Goal: Information Seeking & Learning: Learn about a topic

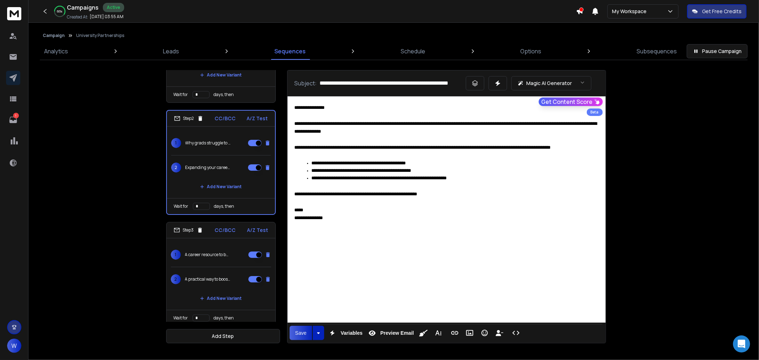
scroll to position [158, 0]
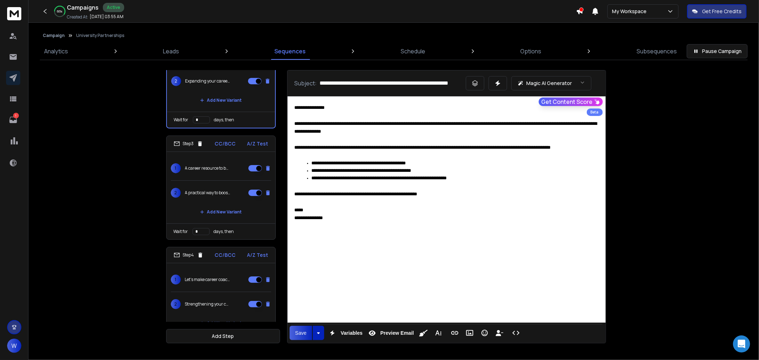
click at [207, 168] on p "A career resource to boost student success" at bounding box center [208, 169] width 46 height 6
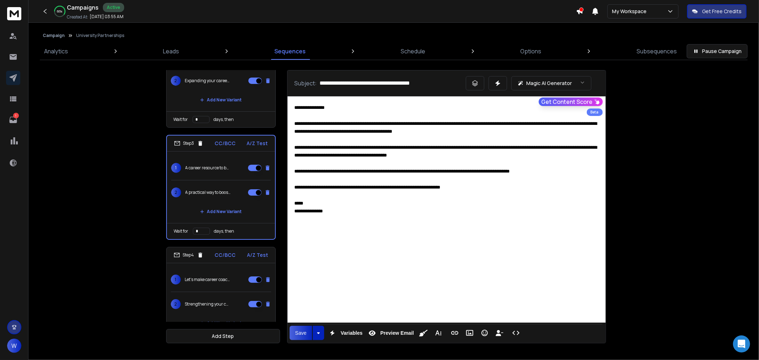
click at [212, 193] on p "A practical way to boost student career outcomes" at bounding box center [209, 193] width 46 height 6
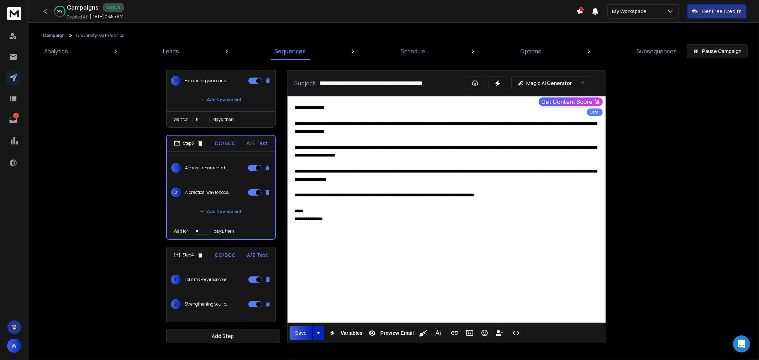
click at [204, 280] on p "Let’s make career coaching accessible for your students" at bounding box center [208, 280] width 46 height 6
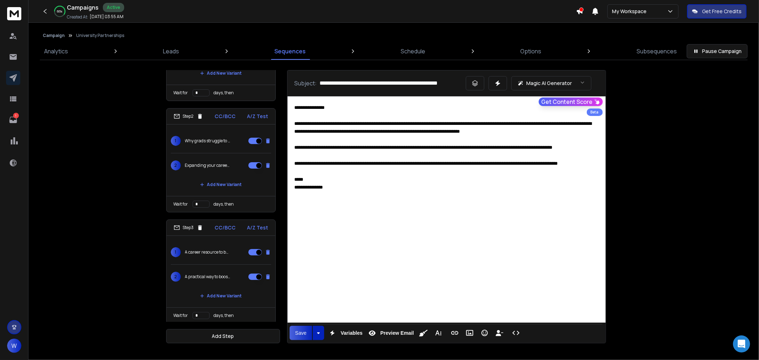
scroll to position [0, 0]
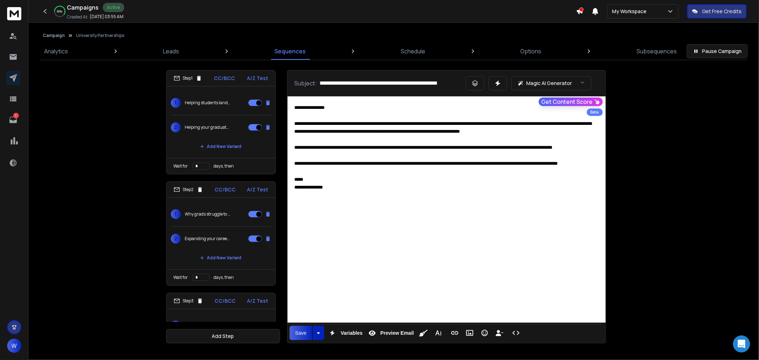
click at [204, 219] on div "1 Why grads struggle to get hired" at bounding box center [201, 214] width 60 height 10
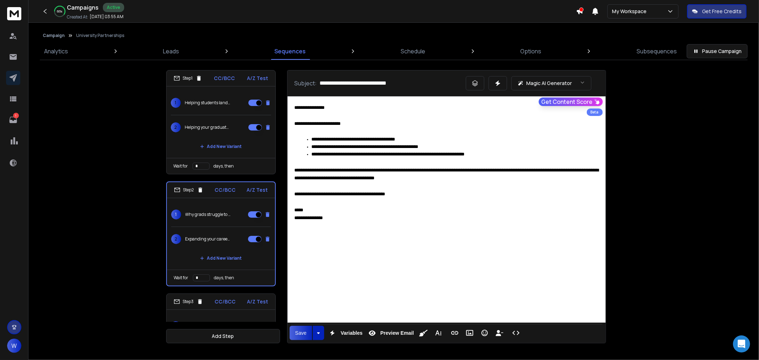
click at [216, 241] on p "Expanding your career services without expanding your budget" at bounding box center [209, 239] width 46 height 6
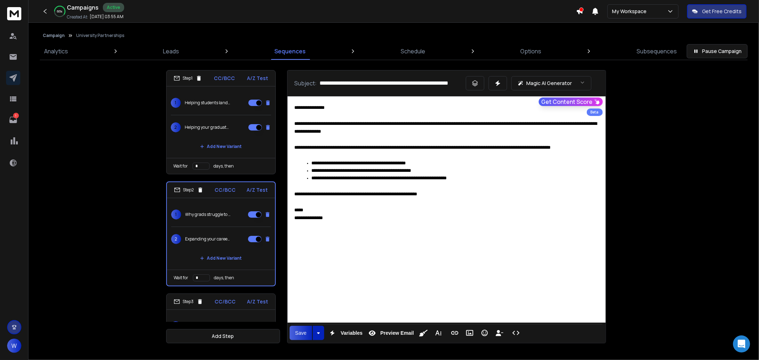
click at [214, 104] on p "Helping students land jobs faster (and with less stress)" at bounding box center [208, 103] width 46 height 6
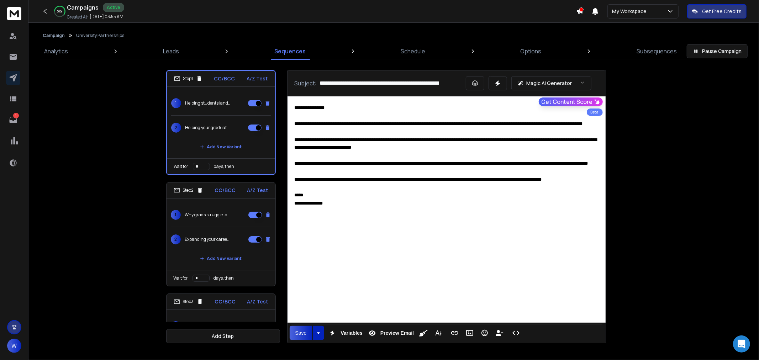
click at [210, 123] on div "2 Helping your graduates stand out in the job market" at bounding box center [201, 128] width 60 height 10
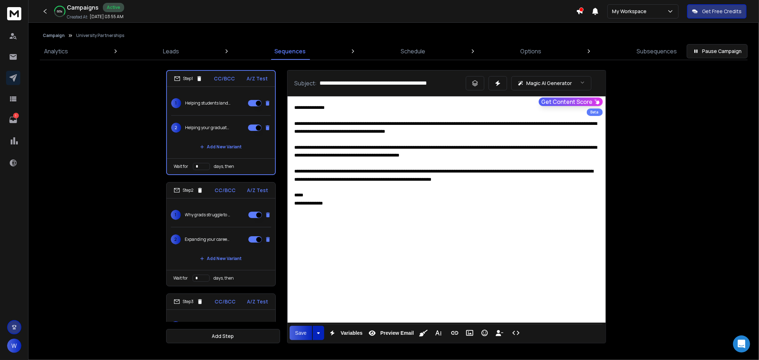
scroll to position [158, 0]
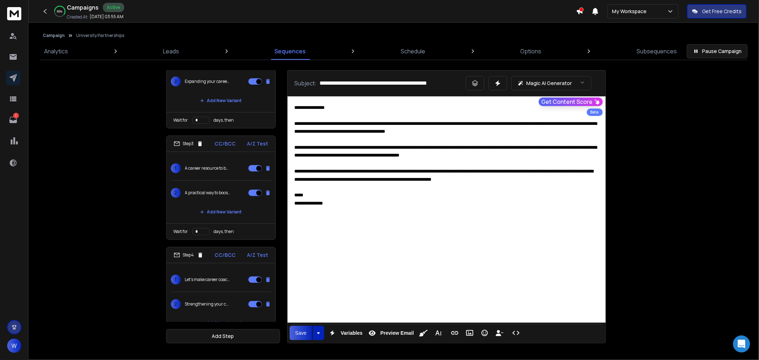
click at [200, 162] on div "1 A career resource to boost student success" at bounding box center [221, 168] width 100 height 25
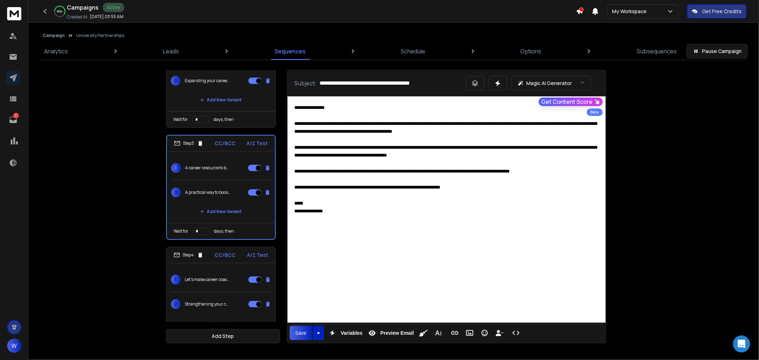
click at [215, 193] on p "A practical way to boost student career outcomes" at bounding box center [209, 193] width 46 height 6
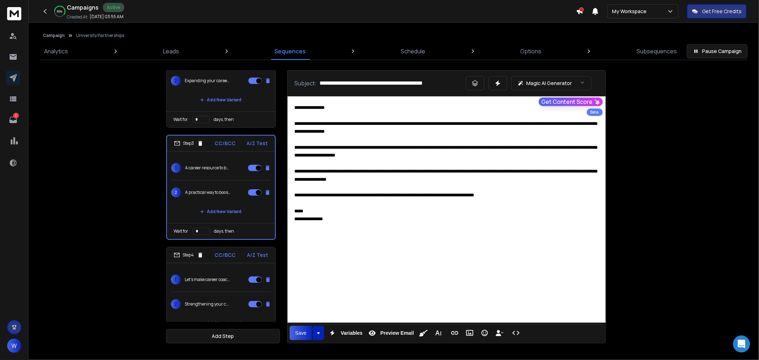
click at [209, 276] on div "1 Let’s make career coaching accessible for your students" at bounding box center [201, 280] width 60 height 10
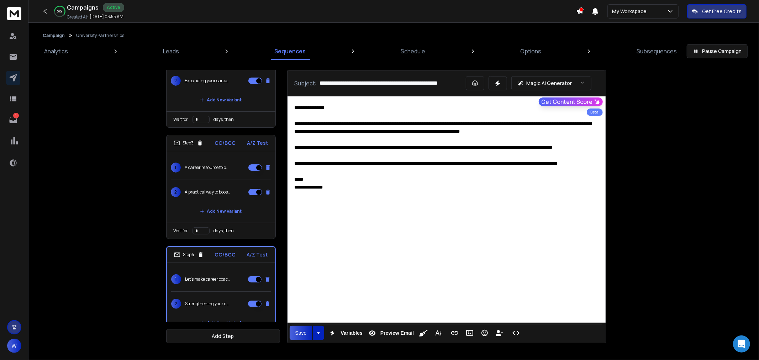
scroll to position [171, 0]
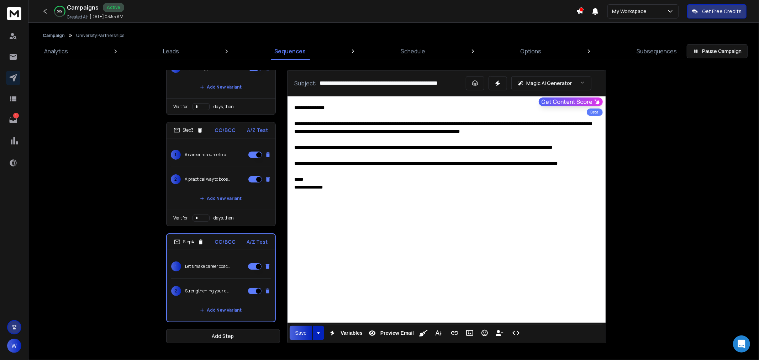
click at [215, 287] on div "2 Strengthening your career support for students and alumni" at bounding box center [201, 291] width 60 height 10
type input "**********"
